Goal: Navigation & Orientation: Find specific page/section

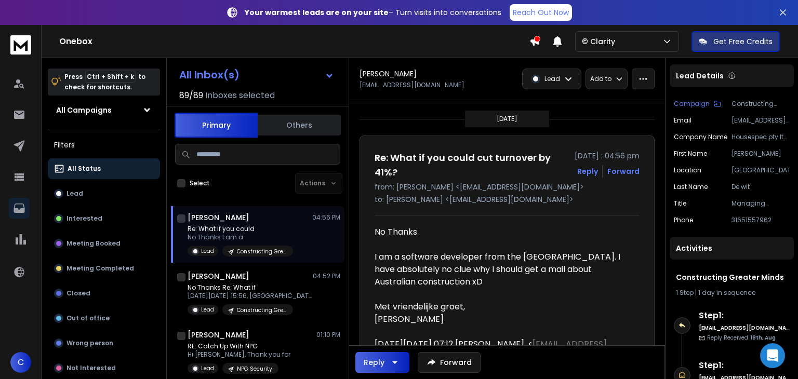
scroll to position [517, 0]
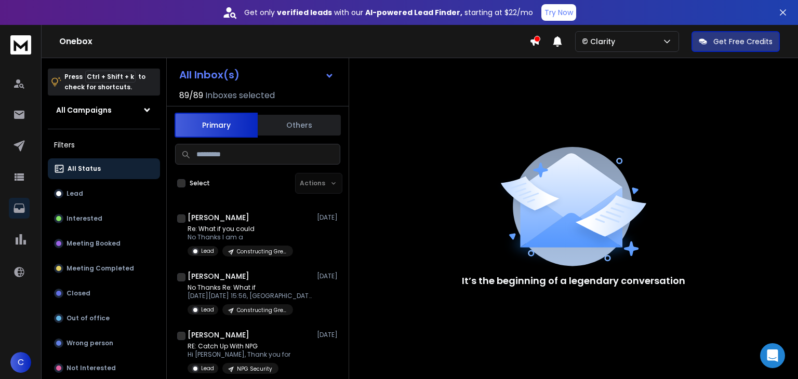
click at [233, 237] on p "No Thanks I am a" at bounding box center [239, 237] width 105 height 8
